Goal: Communication & Community: Answer question/provide support

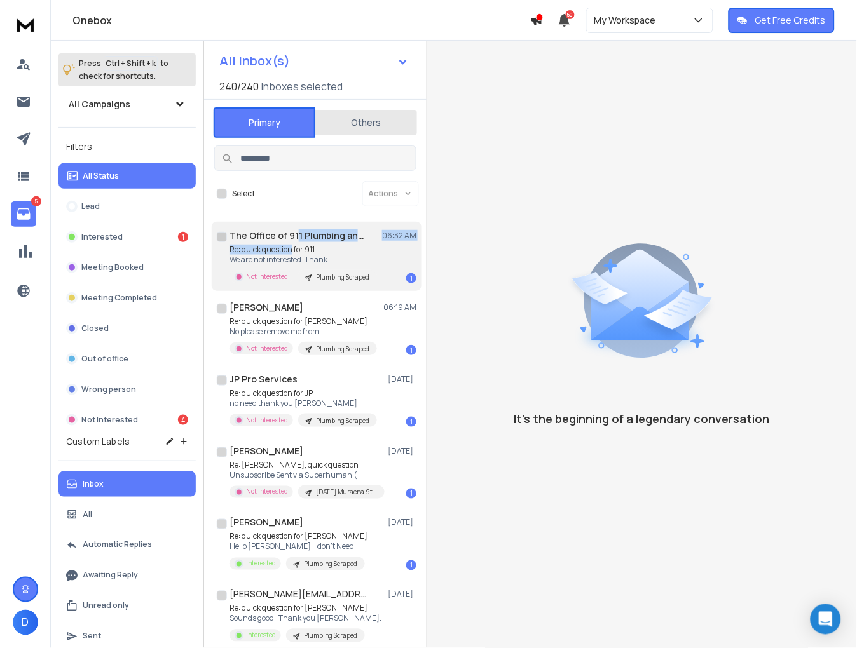
drag, startPoint x: 294, startPoint y: 243, endPoint x: 306, endPoint y: 243, distance: 12.7
click at [294, 243] on div "The Office of 911 Plumbing and Heating 06:32 AM Re: quick question for 911 We a…" at bounding box center [322, 256] width 187 height 54
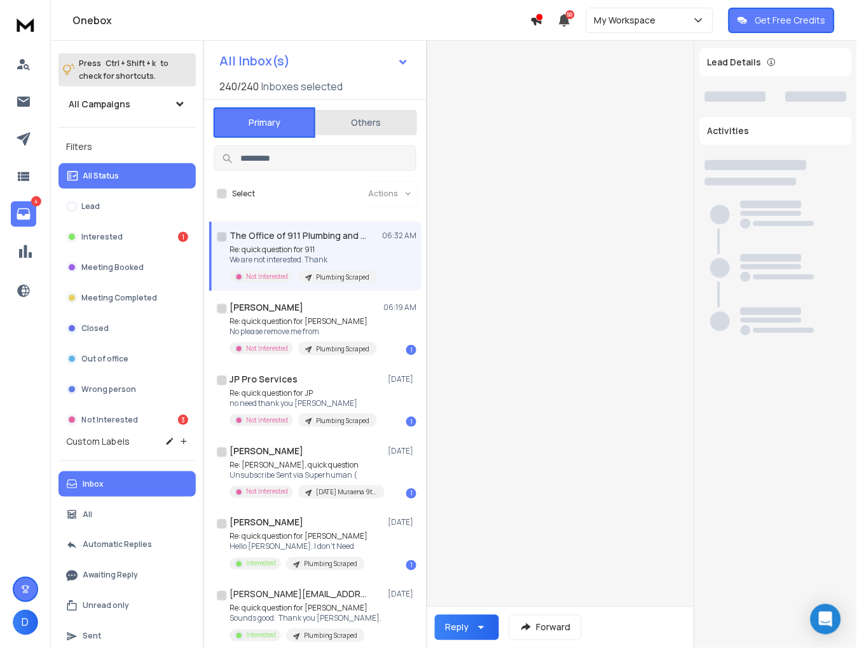
click at [340, 252] on p "Re: quick question for 911" at bounding box center [302, 250] width 147 height 10
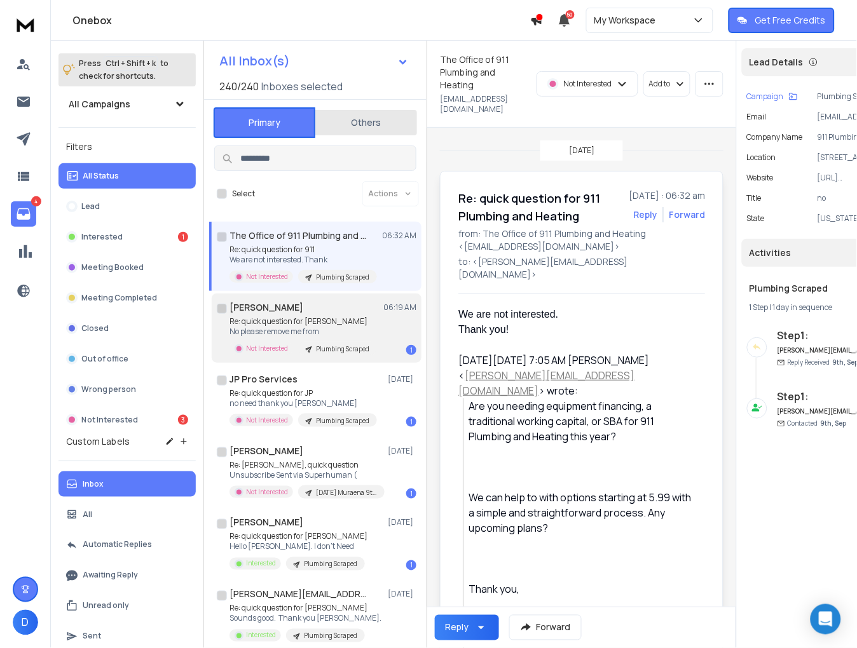
click at [264, 324] on p "Re: quick question for [PERSON_NAME]" at bounding box center [302, 322] width 147 height 10
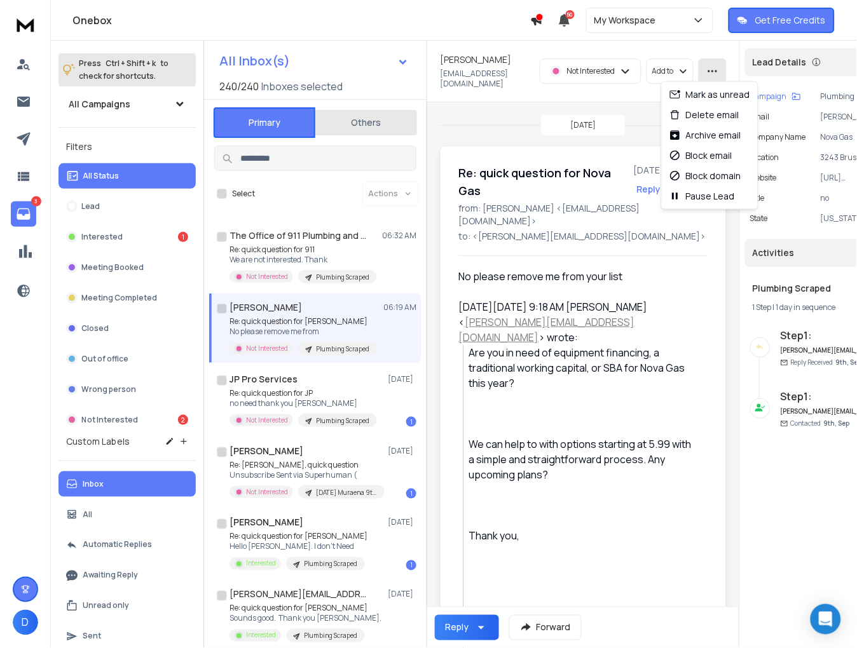
click at [718, 71] on icon "button" at bounding box center [712, 70] width 11 height 11
click at [703, 162] on div "Block email" at bounding box center [709, 156] width 91 height 20
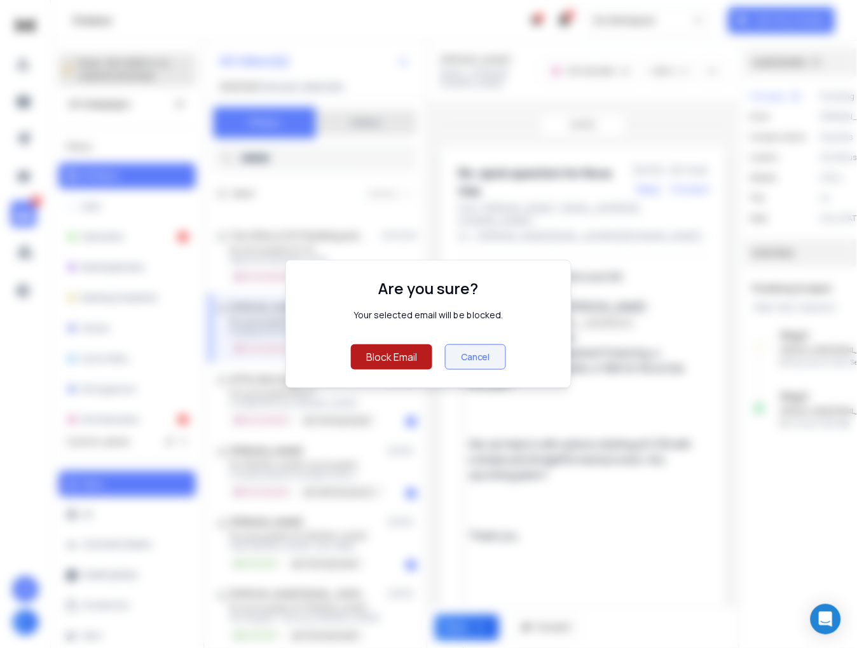
drag, startPoint x: 398, startPoint y: 341, endPoint x: 398, endPoint y: 354, distance: 12.7
click at [398, 345] on div "Are you sure? Your selected email will be blocked. Block Email Cancel" at bounding box center [428, 324] width 249 height 92
click at [398, 354] on button "Block Email" at bounding box center [391, 357] width 81 height 25
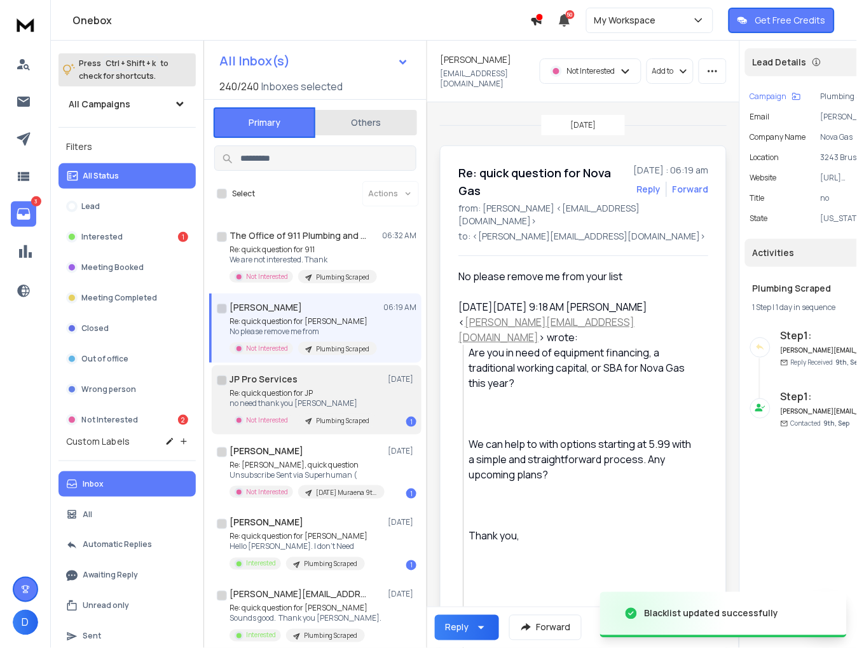
click at [331, 394] on p "Re: quick question for JP" at bounding box center [302, 393] width 147 height 10
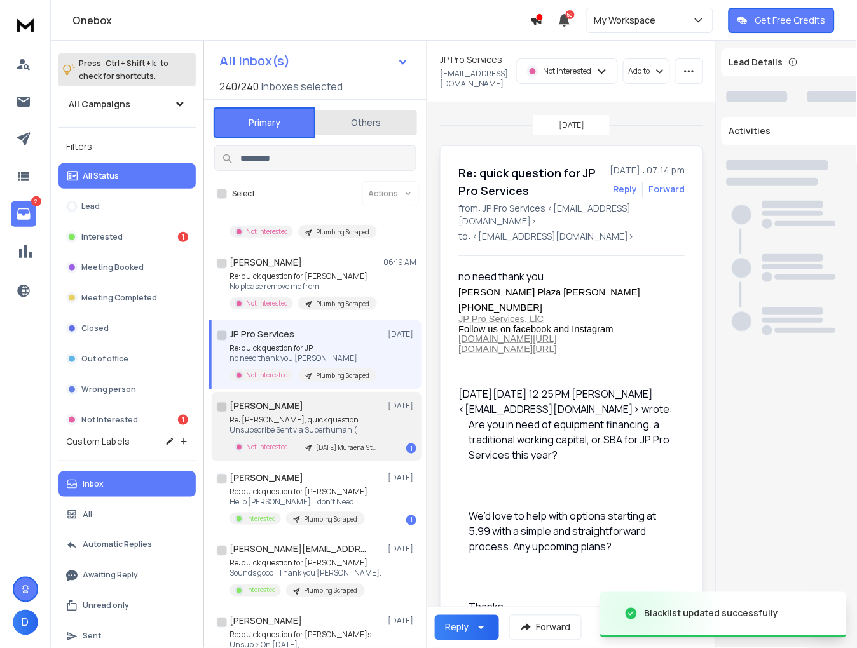
scroll to position [71, 0]
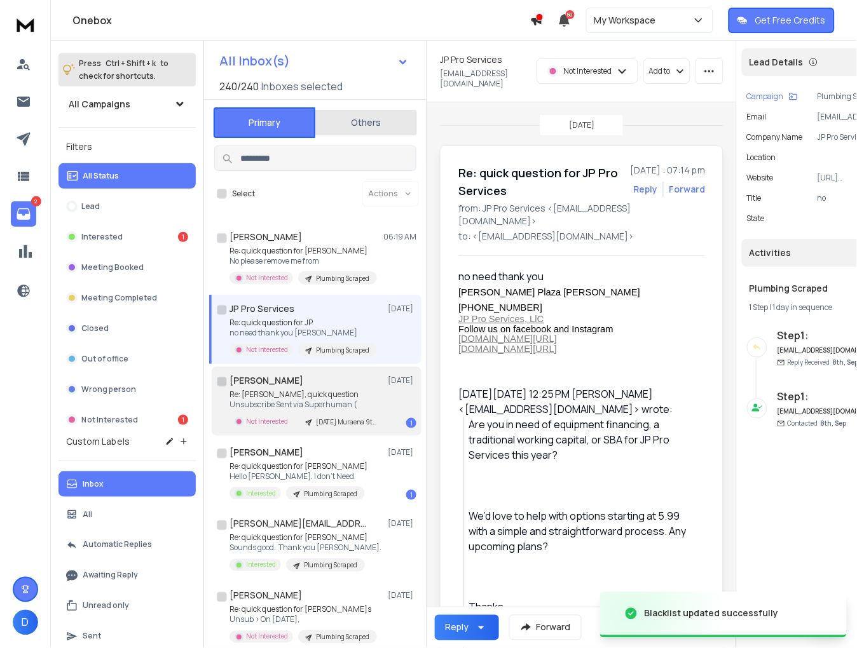
click at [328, 390] on p "Re: [PERSON_NAME], quick question" at bounding box center [305, 395] width 153 height 10
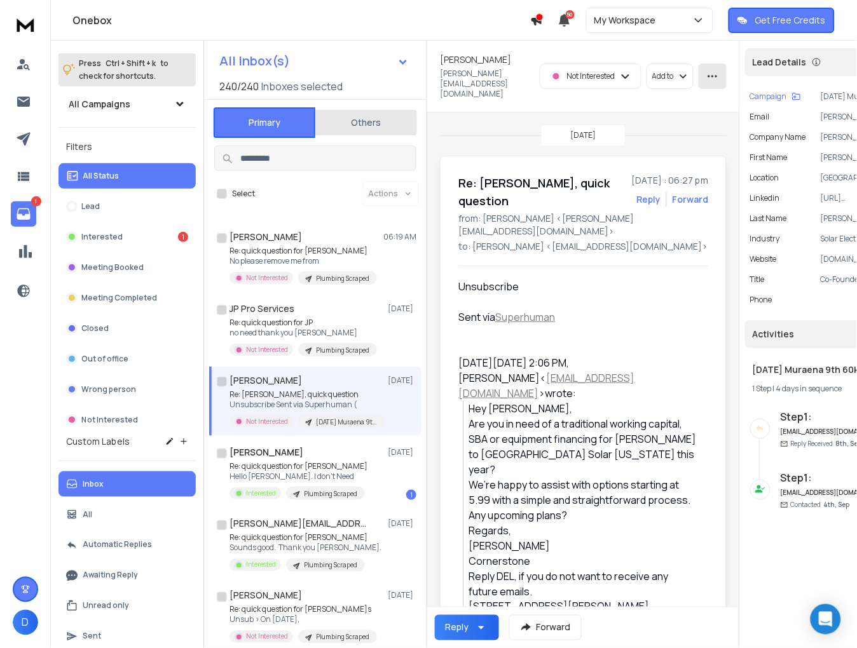
click at [718, 71] on icon "button" at bounding box center [712, 76] width 11 height 11
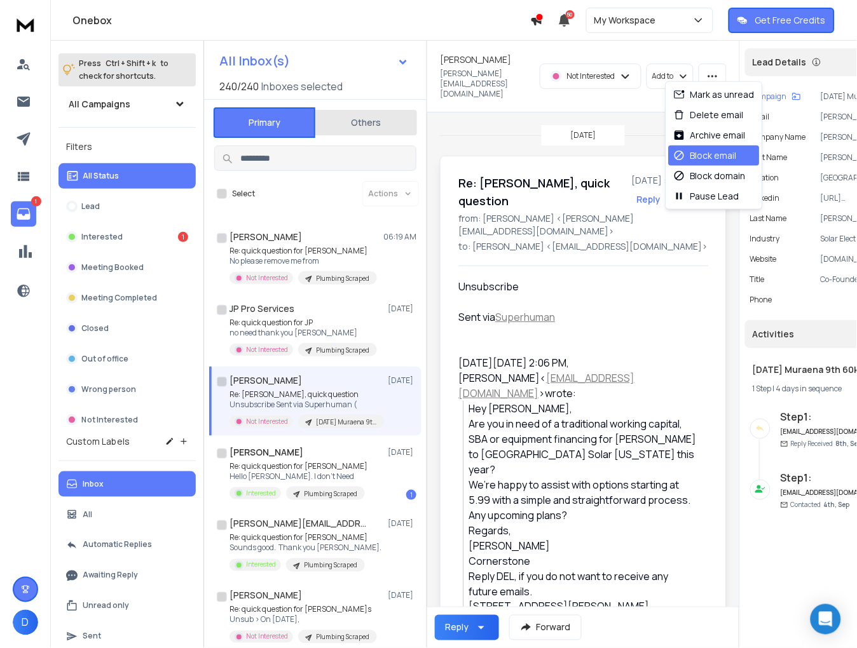
click at [715, 156] on div "Block email" at bounding box center [705, 155] width 63 height 13
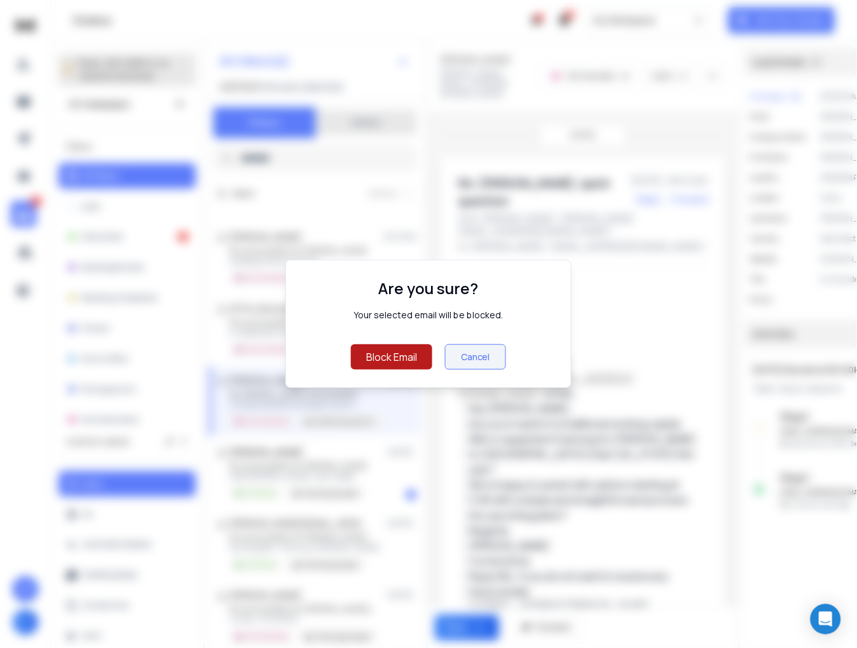
click at [382, 357] on button "Block Email" at bounding box center [391, 357] width 81 height 25
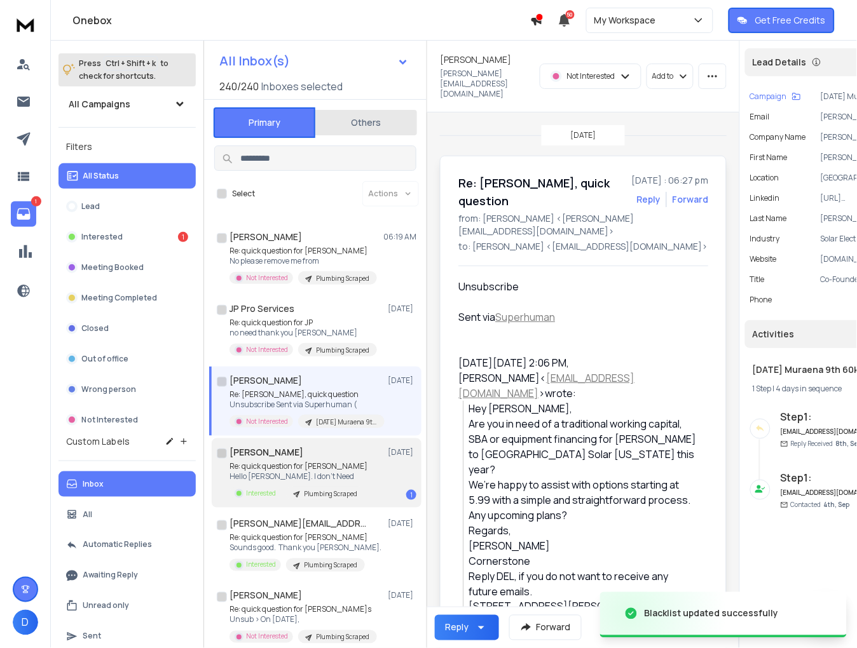
drag, startPoint x: 350, startPoint y: 458, endPoint x: 362, endPoint y: 456, distance: 12.3
click at [350, 458] on div "Matthew Pelino 08 Sep" at bounding box center [322, 452] width 187 height 13
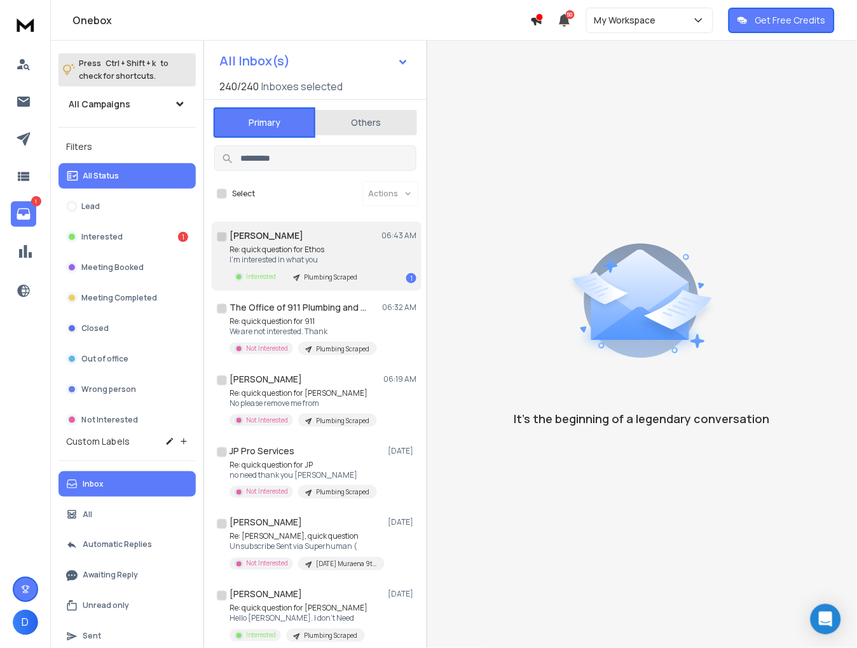
click at [292, 245] on p "Re: quick question for Ethos" at bounding box center [296, 250] width 135 height 10
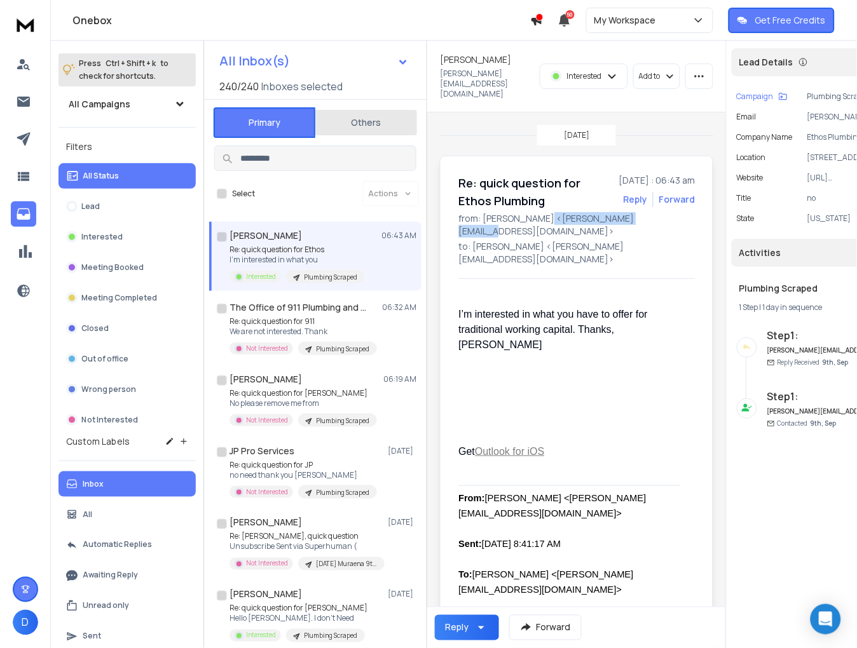
drag, startPoint x: 534, startPoint y: 200, endPoint x: 649, endPoint y: 195, distance: 115.1
click at [649, 212] on p "from: Joe Raleigh <joe@ethosplumbingsd.com>" at bounding box center [576, 224] width 236 height 25
copy p "[PERSON_NAME][EMAIL_ADDRESS][DOMAIN_NAME]"
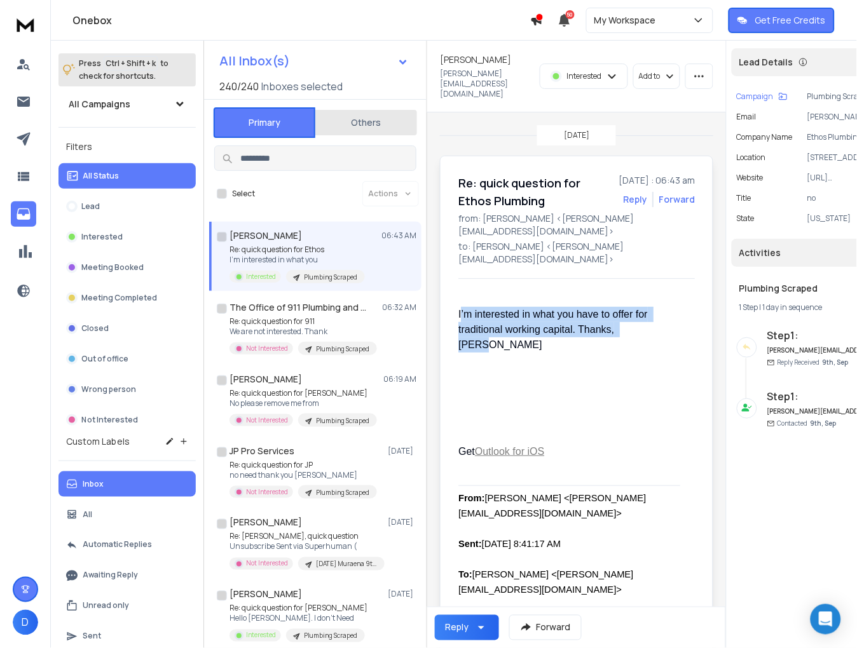
drag, startPoint x: 589, startPoint y: 299, endPoint x: 630, endPoint y: 286, distance: 42.6
copy div "I’m interested in what you have to offer for traditional working capital. Thank…"
drag, startPoint x: 452, startPoint y: 634, endPoint x: 459, endPoint y: 618, distance: 17.4
click at [452, 634] on div "Reply" at bounding box center [457, 628] width 24 height 13
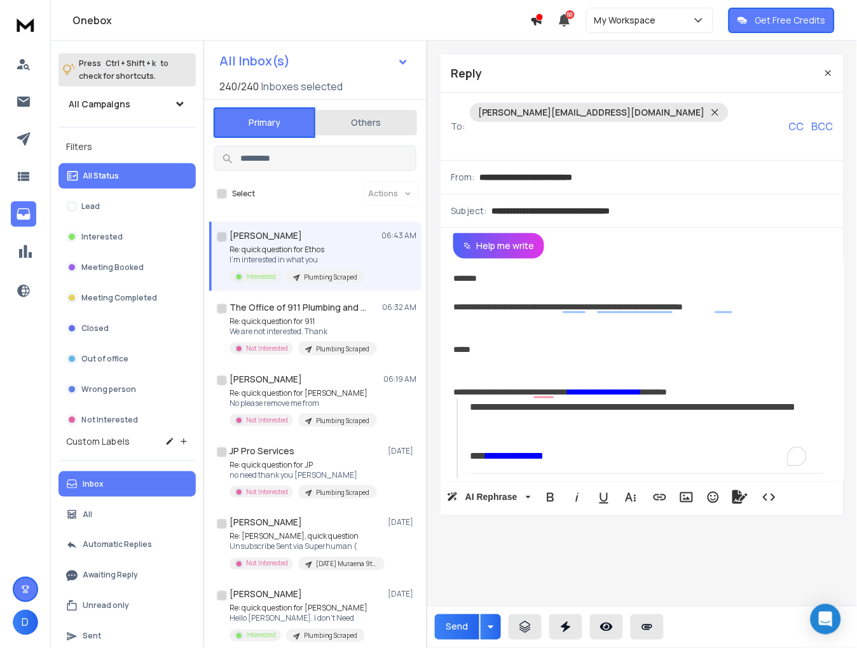
drag, startPoint x: 446, startPoint y: 627, endPoint x: 462, endPoint y: 611, distance: 22.5
click at [446, 627] on button "Send" at bounding box center [457, 627] width 44 height 25
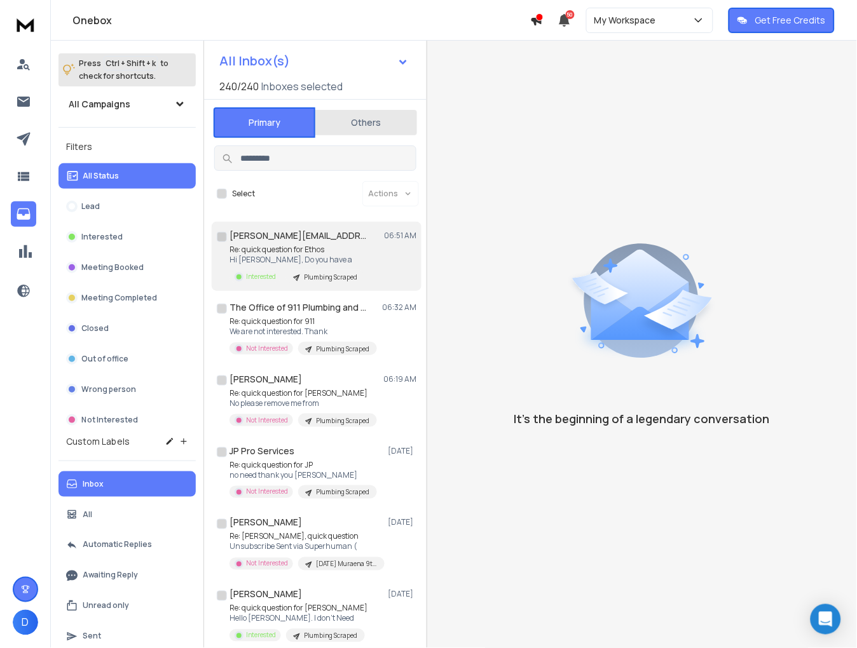
click at [306, 245] on p "Re: quick question for Ethos" at bounding box center [296, 250] width 135 height 10
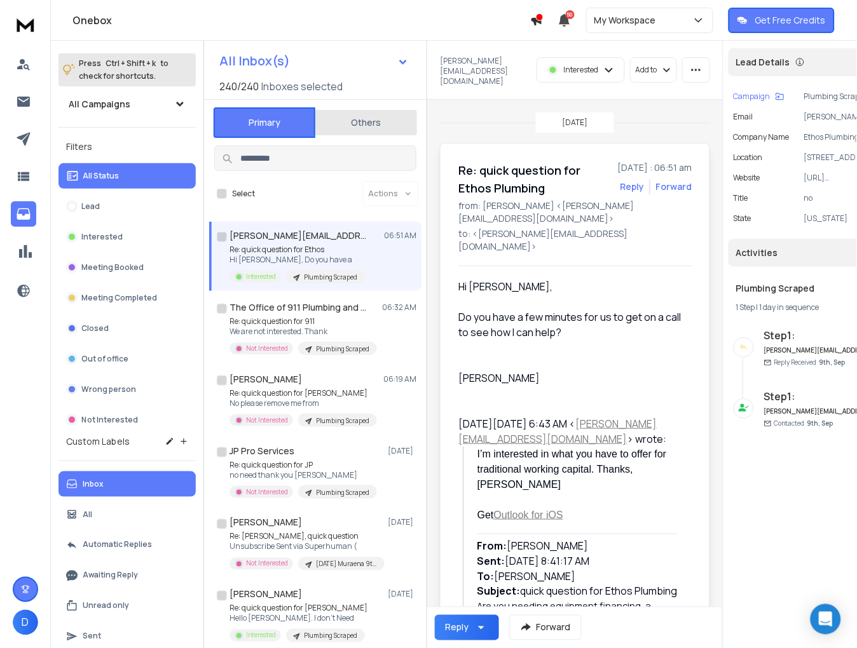
click at [533, 310] on div "Do you have a few minutes for us to get on a call to see how I can help? David" at bounding box center [569, 348] width 223 height 76
click at [534, 310] on div "Do you have a few minutes for us to get on a call to see how I can help? David" at bounding box center [569, 348] width 223 height 76
copy div "Do you have a few minutes for us to get on a call to see how I can help?"
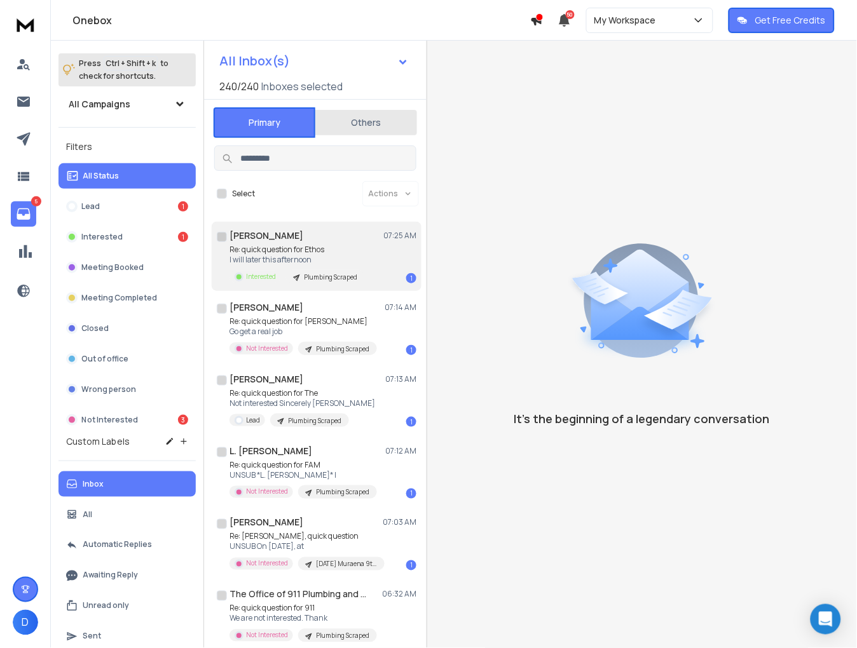
click at [266, 245] on p "Re: quick question for Ethos" at bounding box center [296, 250] width 135 height 10
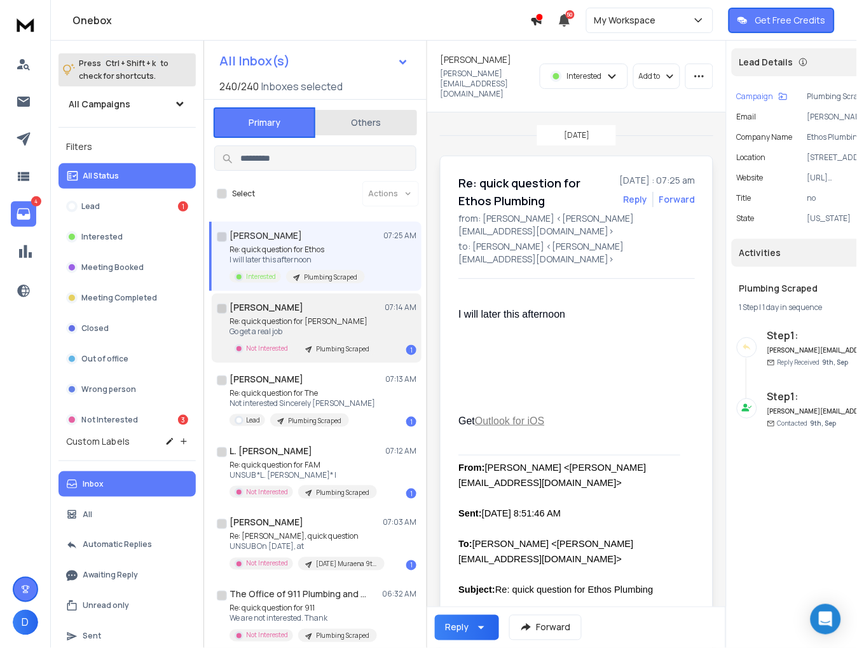
click at [338, 317] on p "Re: quick question for [PERSON_NAME]" at bounding box center [302, 322] width 147 height 10
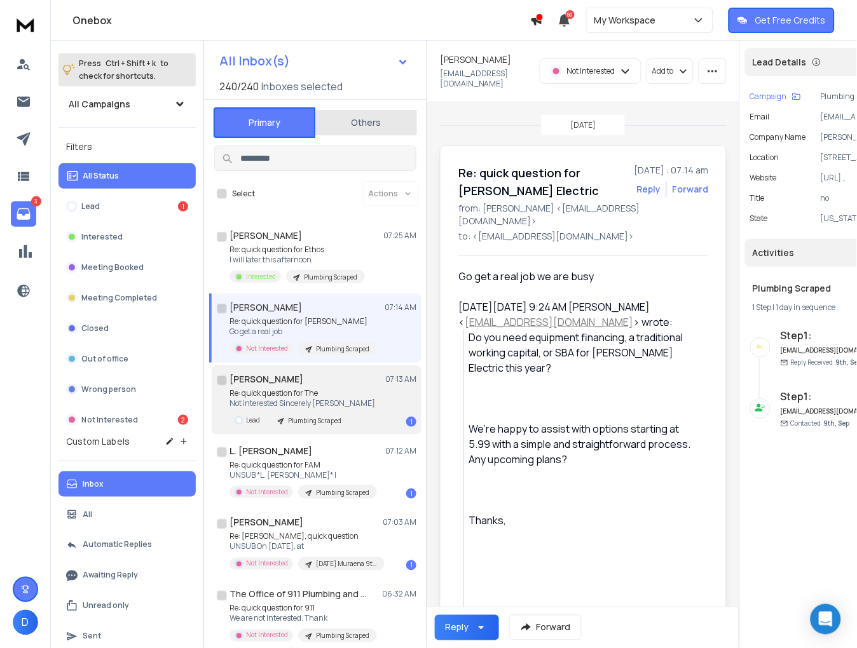
click at [321, 390] on p "Re: quick question for The" at bounding box center [302, 393] width 146 height 10
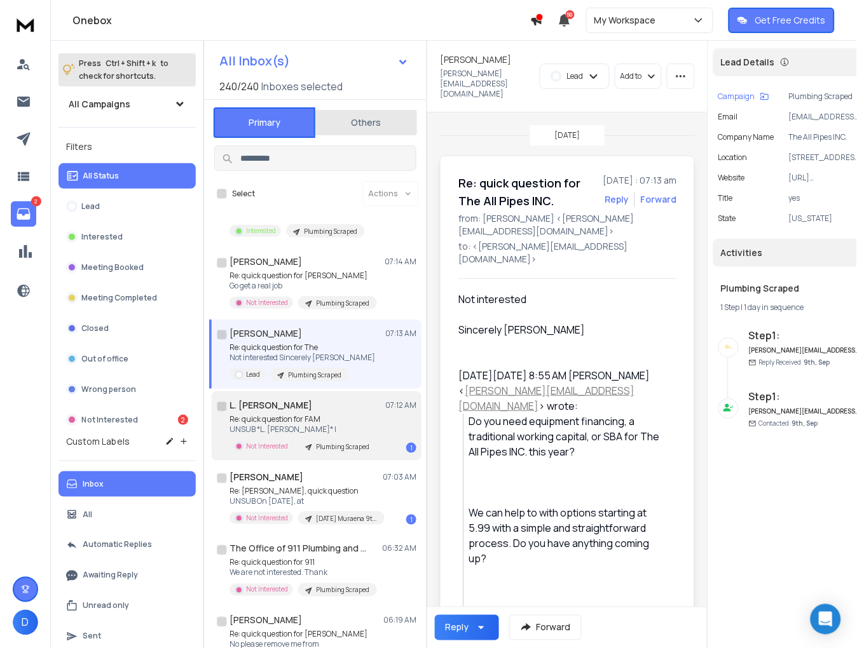
scroll to position [71, 0]
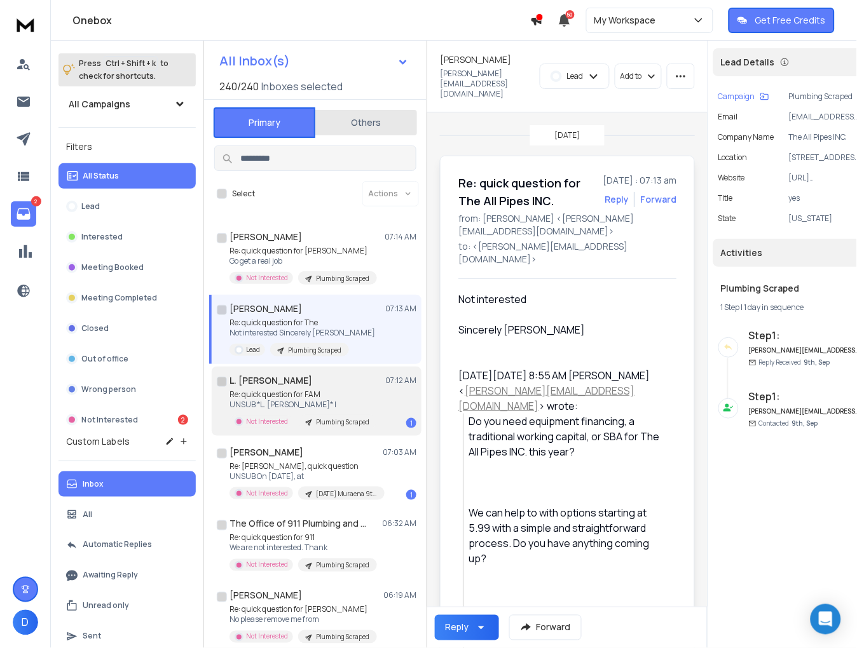
click at [331, 390] on p "Re: quick question for FAM" at bounding box center [302, 395] width 147 height 10
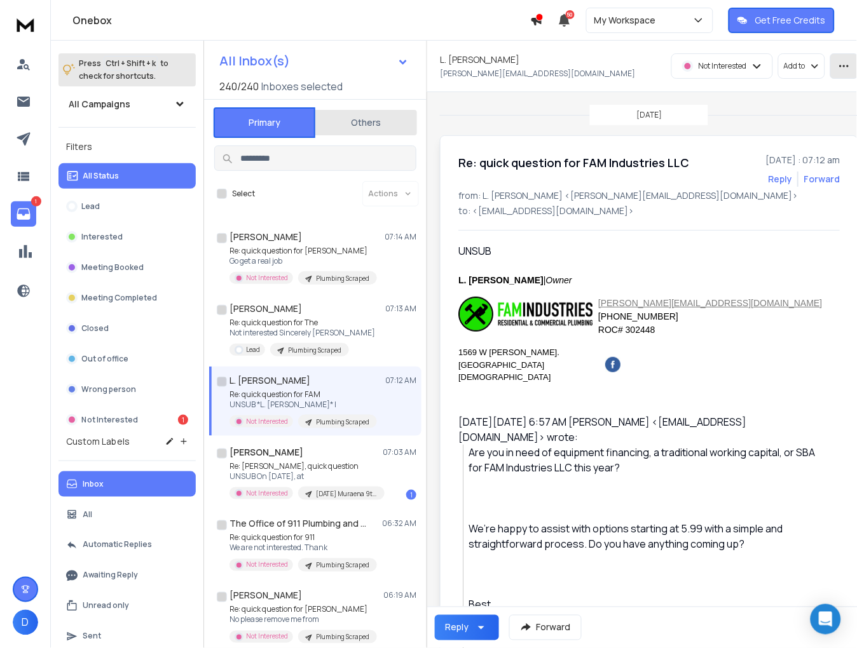
click at [845, 70] on icon "button" at bounding box center [843, 65] width 11 height 11
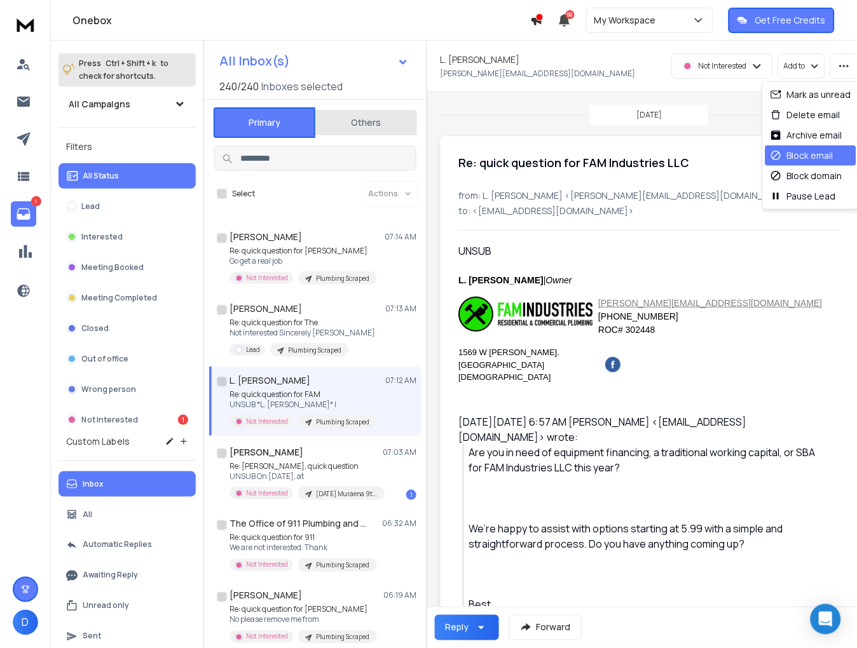
click at [812, 153] on div "Block email" at bounding box center [801, 155] width 63 height 13
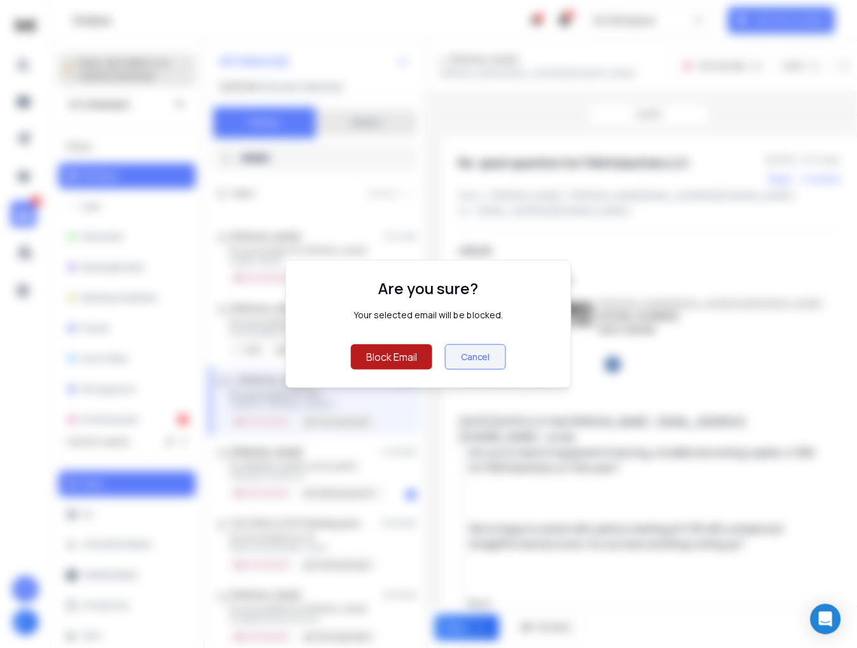
click at [408, 353] on button "Block Email" at bounding box center [391, 357] width 81 height 25
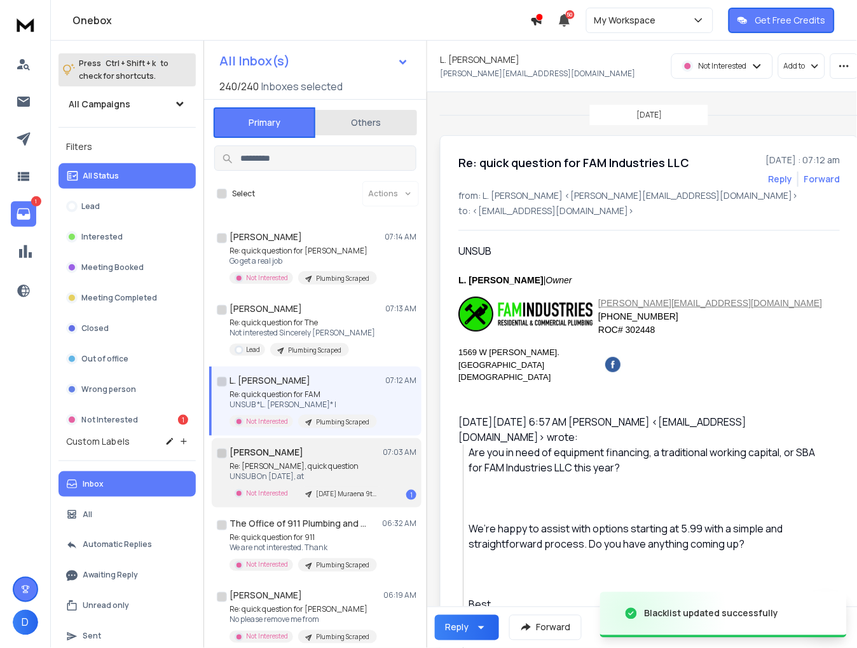
click at [331, 474] on p "UNSUB On [DATE], at" at bounding box center [305, 477] width 153 height 10
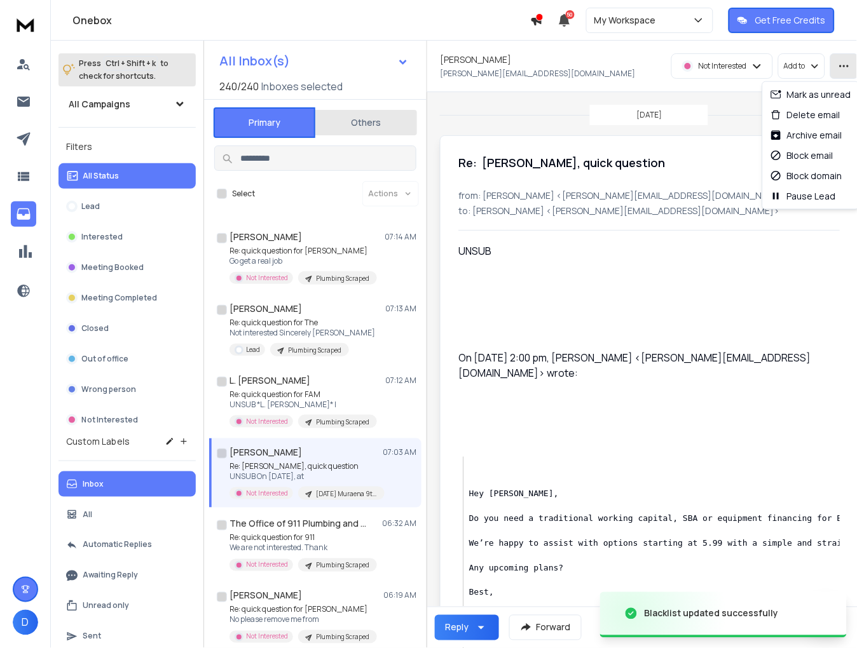
click at [842, 67] on icon "button" at bounding box center [843, 65] width 11 height 11
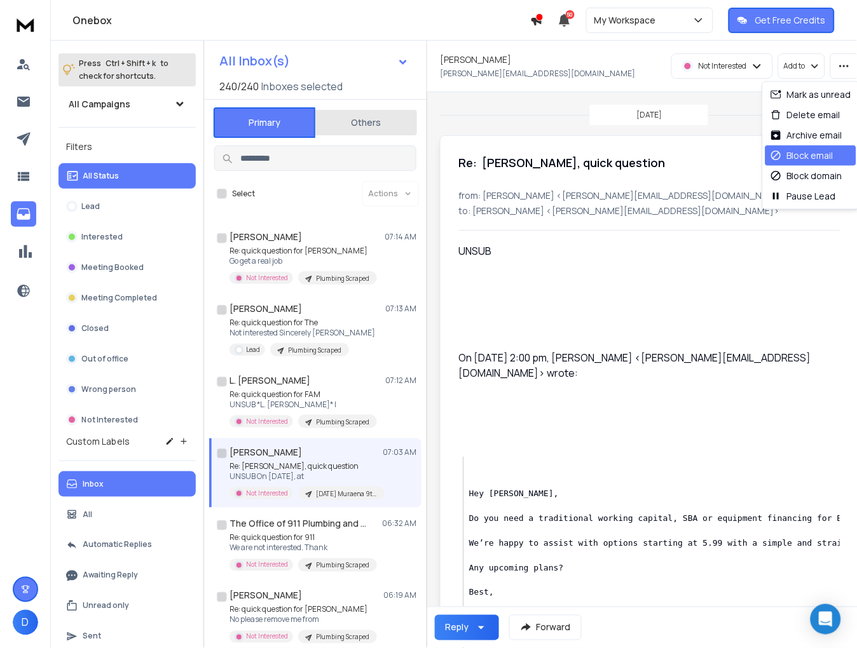
click at [795, 154] on div "Block email" at bounding box center [801, 155] width 63 height 13
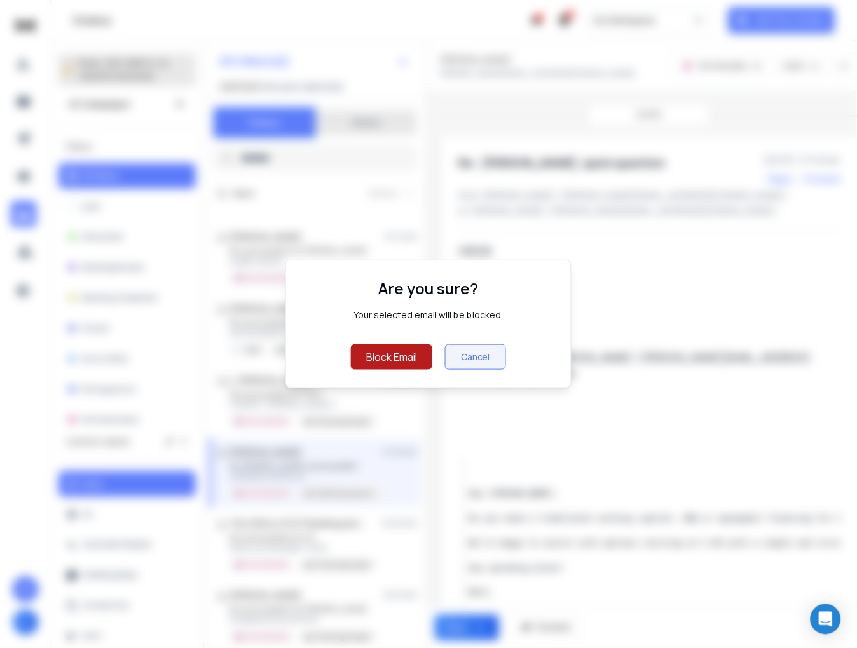
click at [392, 348] on button "Block Email" at bounding box center [391, 357] width 81 height 25
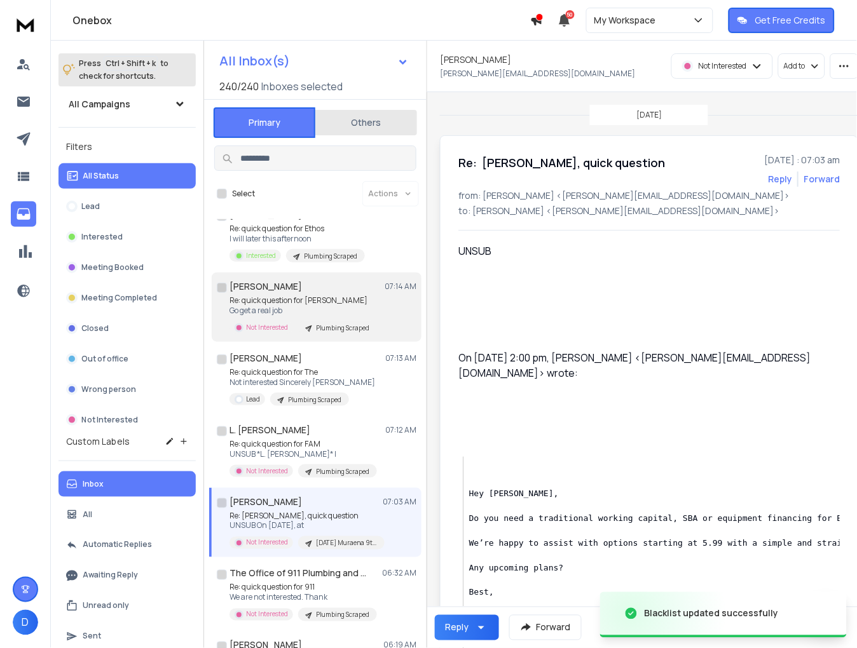
scroll to position [0, 0]
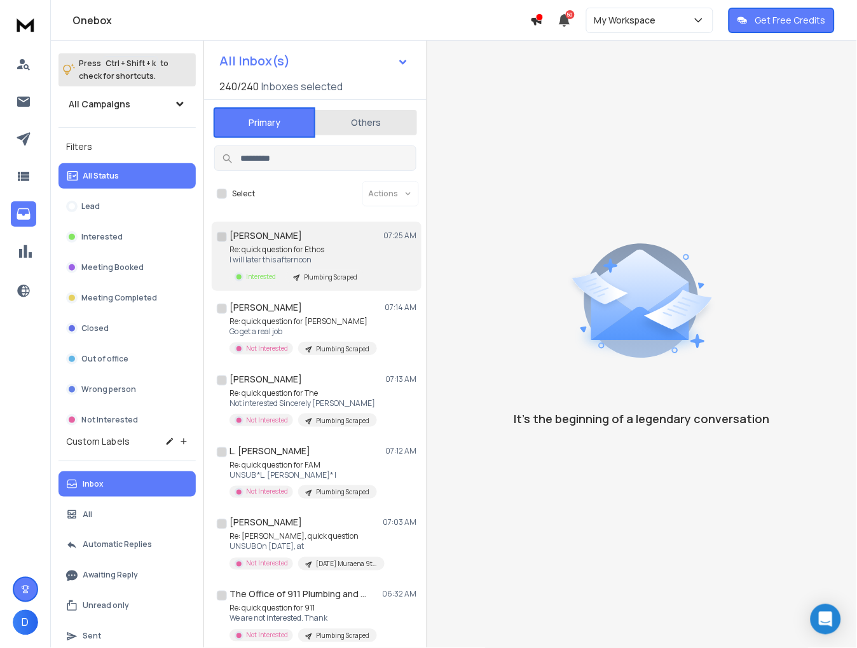
click at [287, 249] on p "Re: quick question for Ethos" at bounding box center [296, 250] width 135 height 10
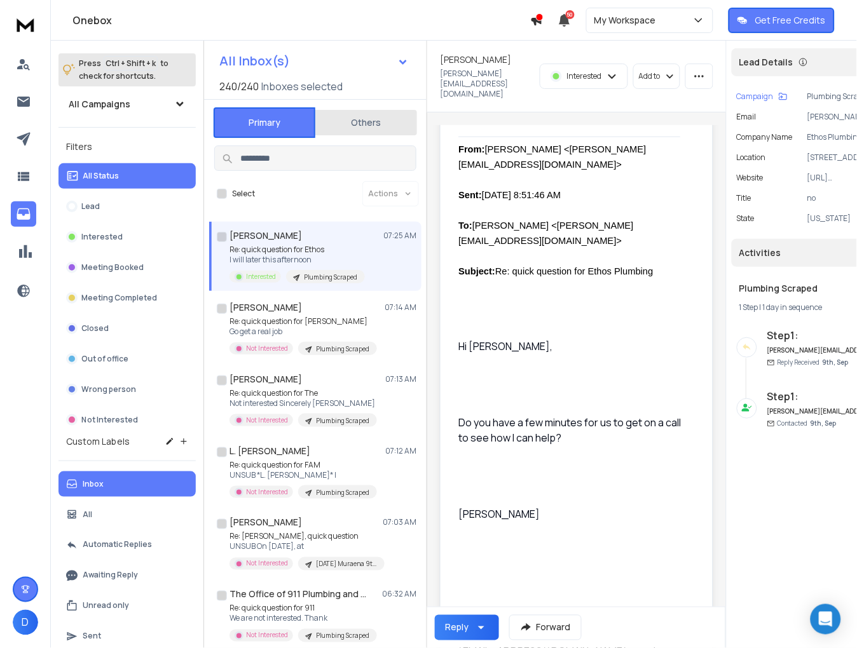
scroll to position [353, 0]
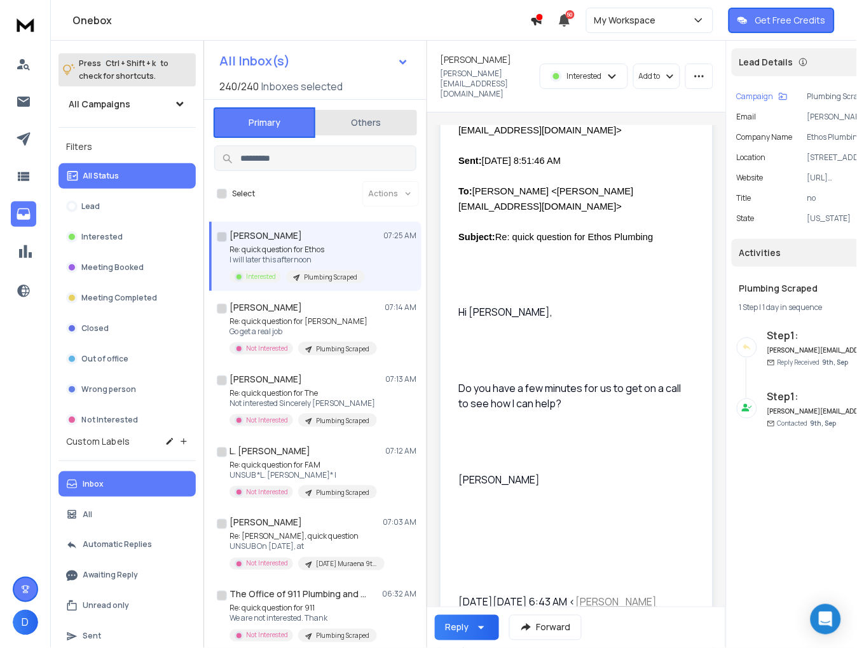
click at [456, 626] on div "Reply" at bounding box center [457, 628] width 24 height 13
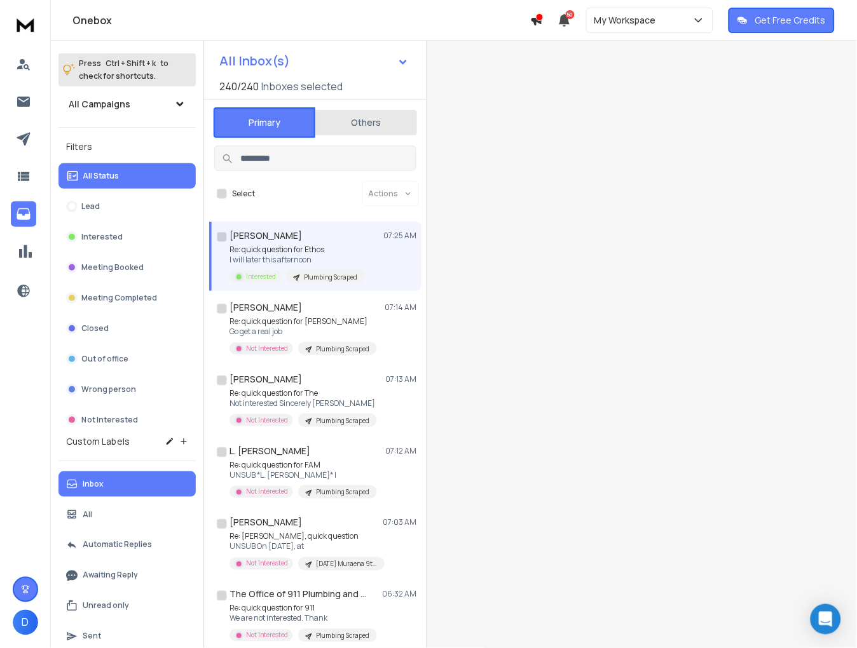
scroll to position [0, 0]
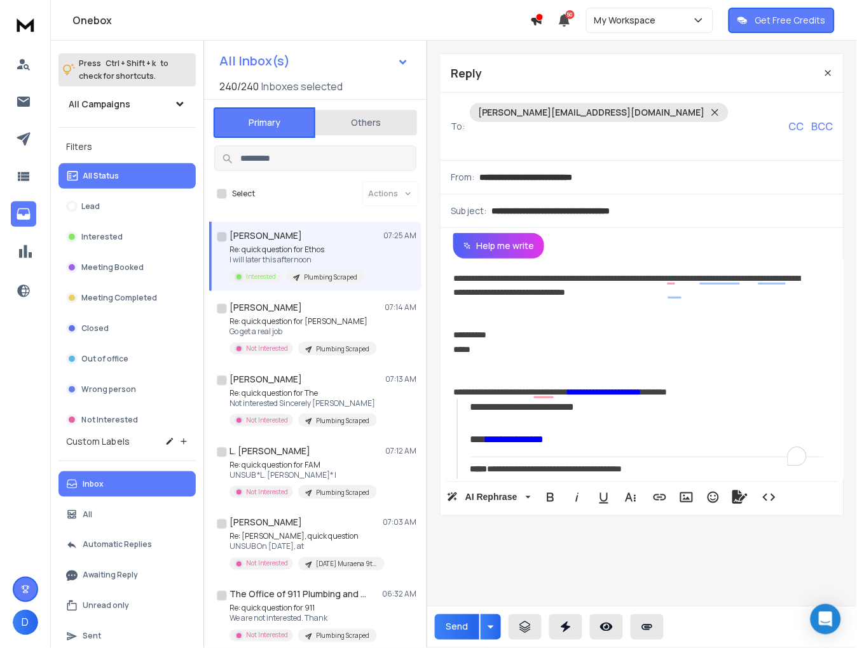
click at [449, 620] on button "Send" at bounding box center [457, 627] width 44 height 25
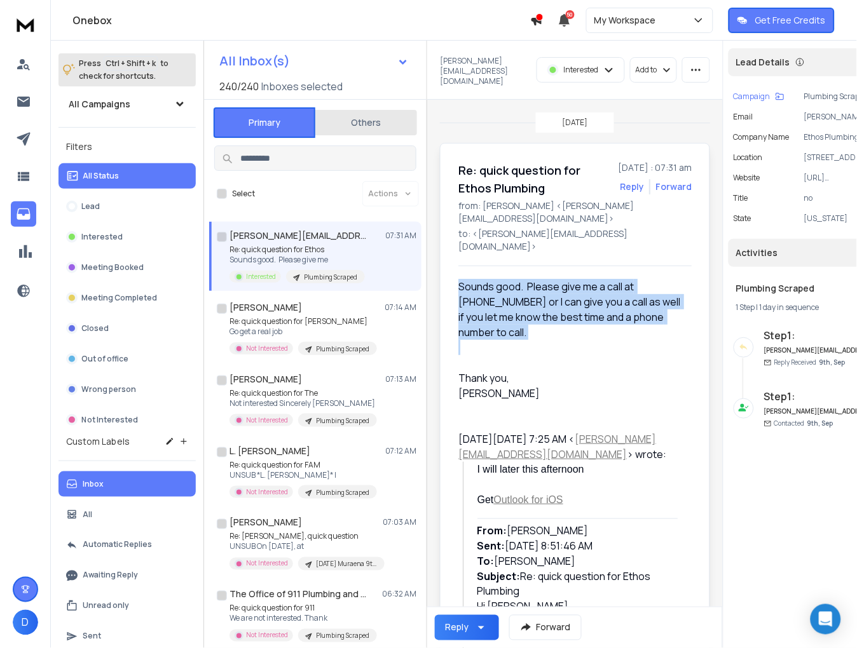
drag, startPoint x: 456, startPoint y: 252, endPoint x: 682, endPoint y: 296, distance: 229.9
copy div "Sounds good. Please give me a call at 951-223-4777 or I can give you a call as …"
drag, startPoint x: 603, startPoint y: 418, endPoint x: 601, endPoint y: 427, distance: 8.5
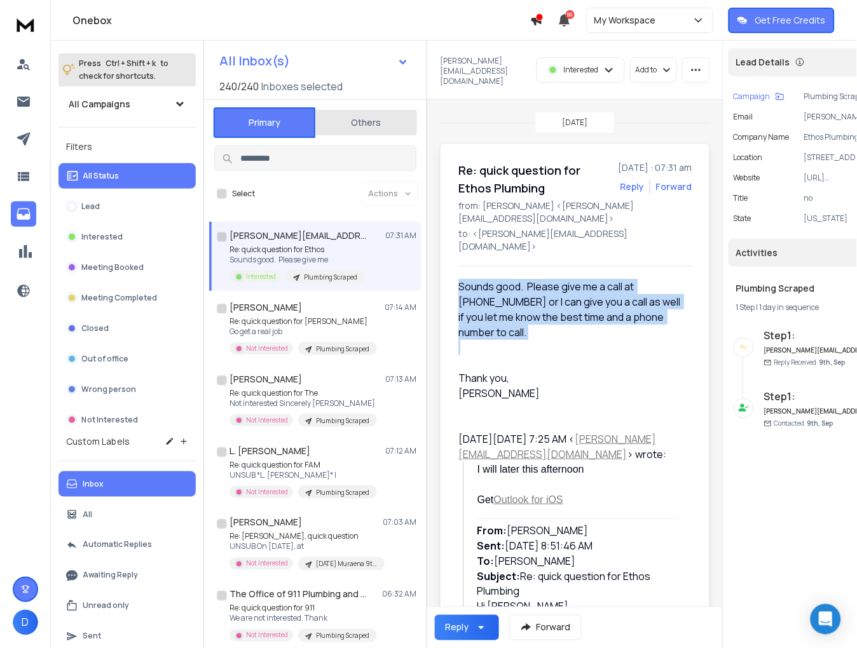
copy div "I will later this afternoon"
